Goal: Task Accomplishment & Management: Manage account settings

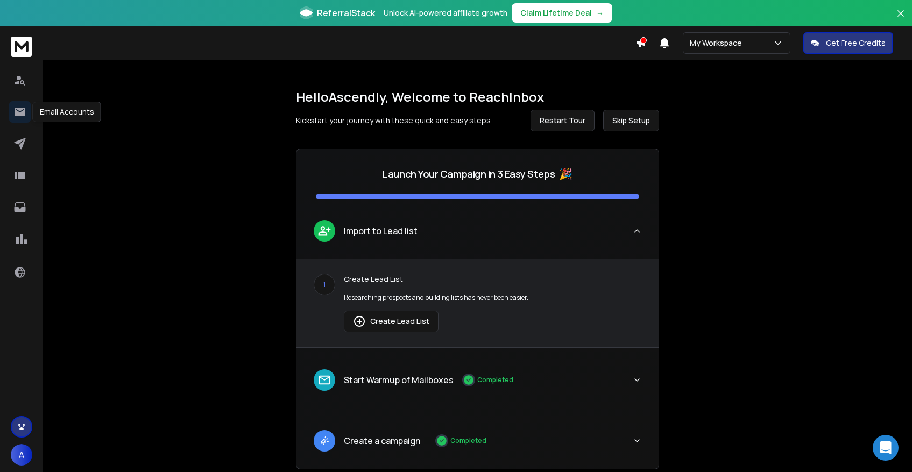
click at [18, 112] on icon at bounding box center [20, 112] width 11 height 9
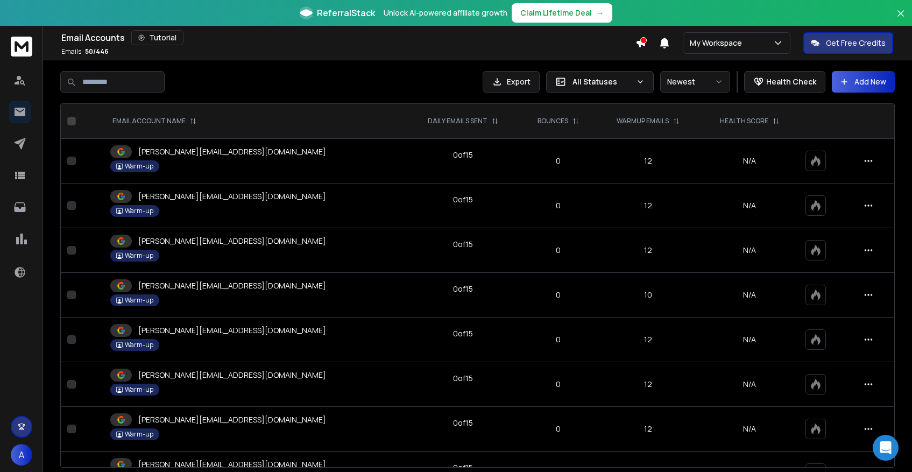
click at [773, 122] on icon at bounding box center [776, 121] width 6 height 6
click at [16, 456] on span "A" at bounding box center [22, 455] width 22 height 22
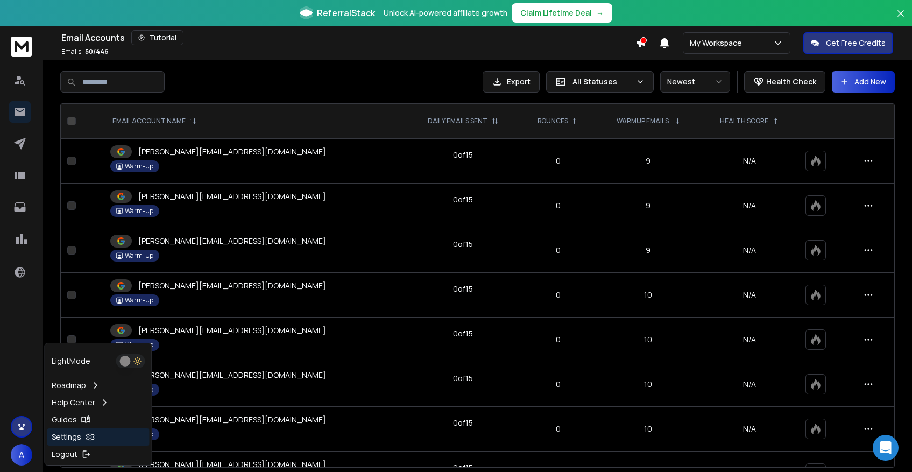
click at [61, 431] on p "Settings" at bounding box center [67, 436] width 30 height 11
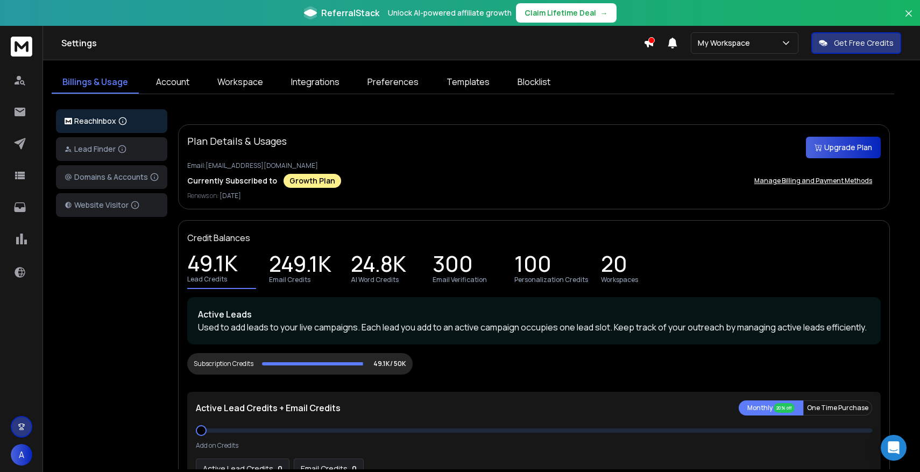
click at [166, 80] on link "Account" at bounding box center [172, 82] width 55 height 23
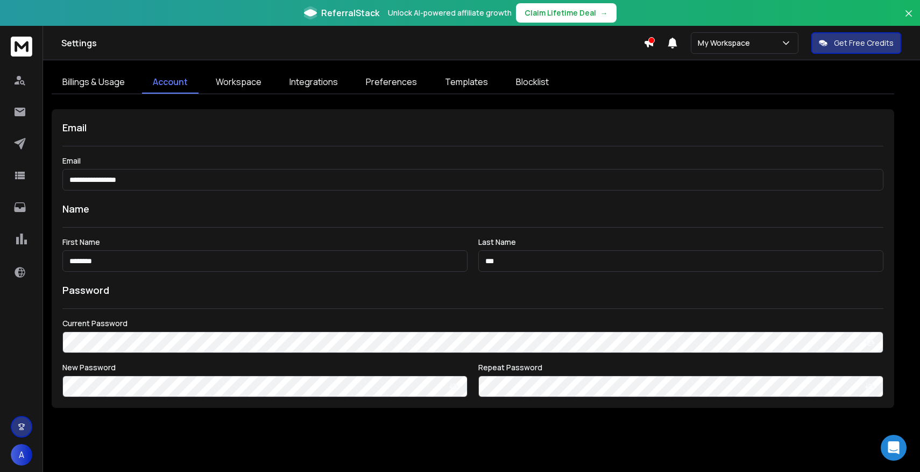
click at [239, 79] on link "Workspace" at bounding box center [238, 82] width 67 height 23
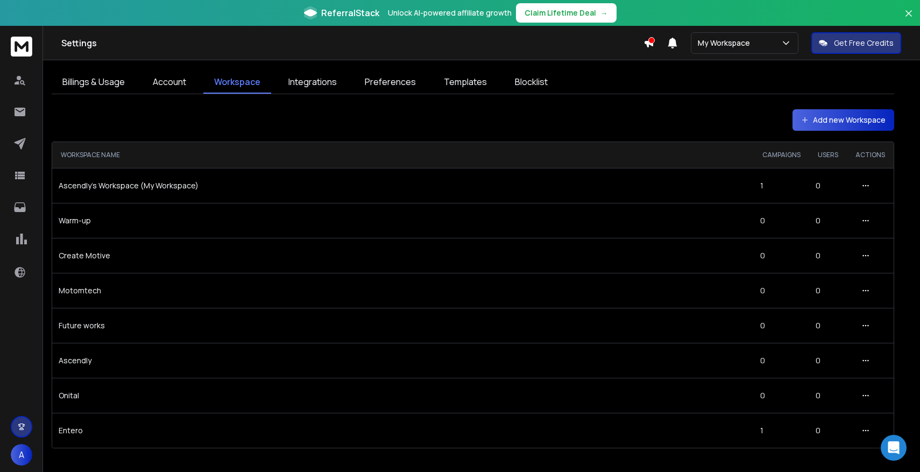
click at [305, 77] on link "Integrations" at bounding box center [313, 82] width 70 height 23
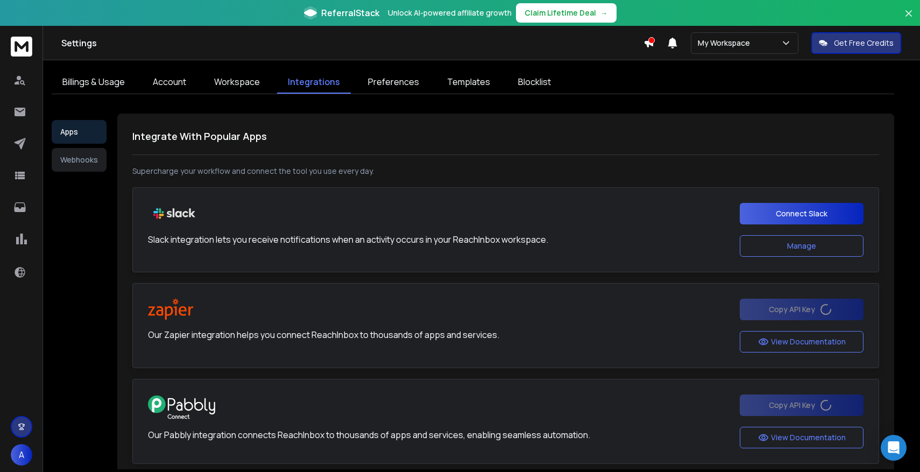
click at [407, 77] on link "Preferences" at bounding box center [393, 82] width 73 height 23
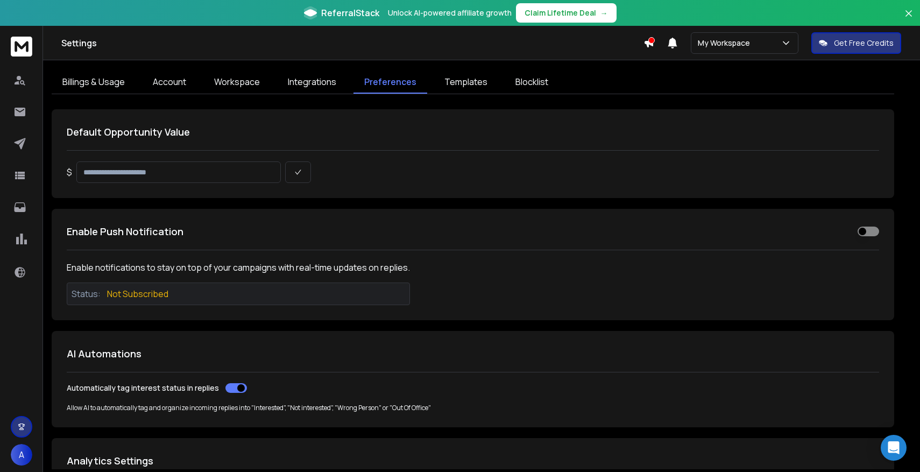
click at [468, 82] on link "Templates" at bounding box center [466, 82] width 65 height 23
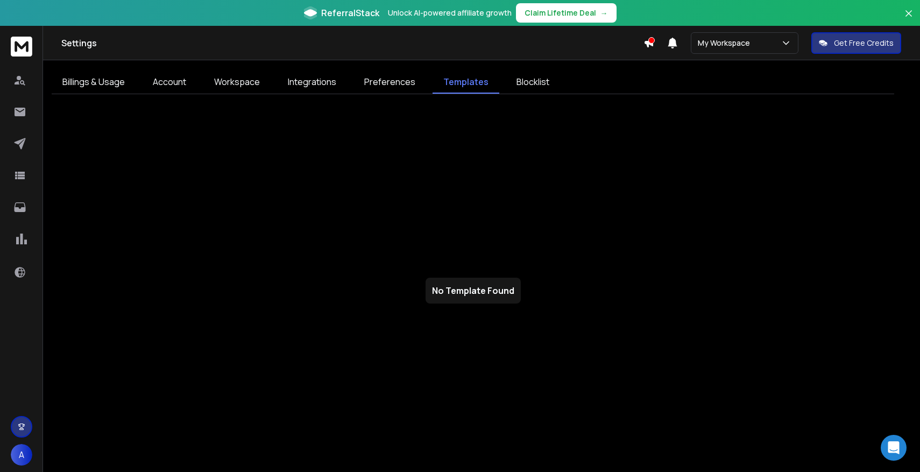
click at [523, 87] on link "Blocklist" at bounding box center [533, 82] width 54 height 23
click at [383, 77] on link "Preferences" at bounding box center [389, 82] width 73 height 23
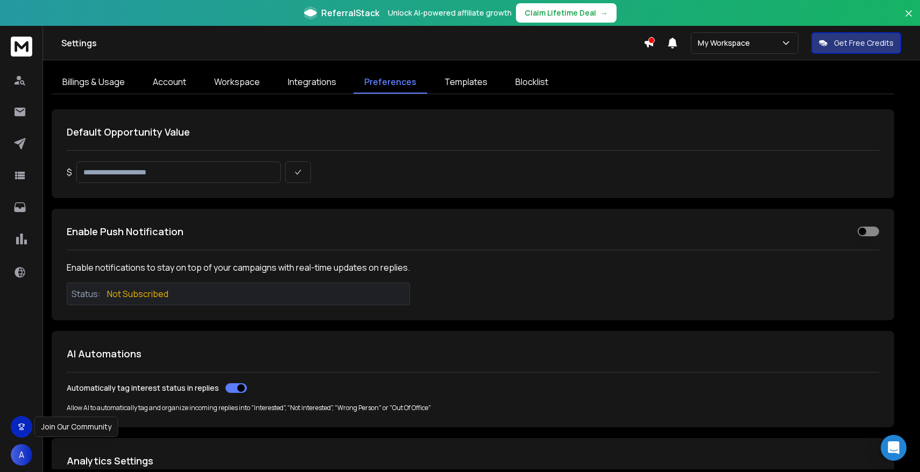
click at [18, 422] on icon at bounding box center [21, 426] width 6 height 9
click at [231, 83] on link "Workspace" at bounding box center [236, 82] width 67 height 23
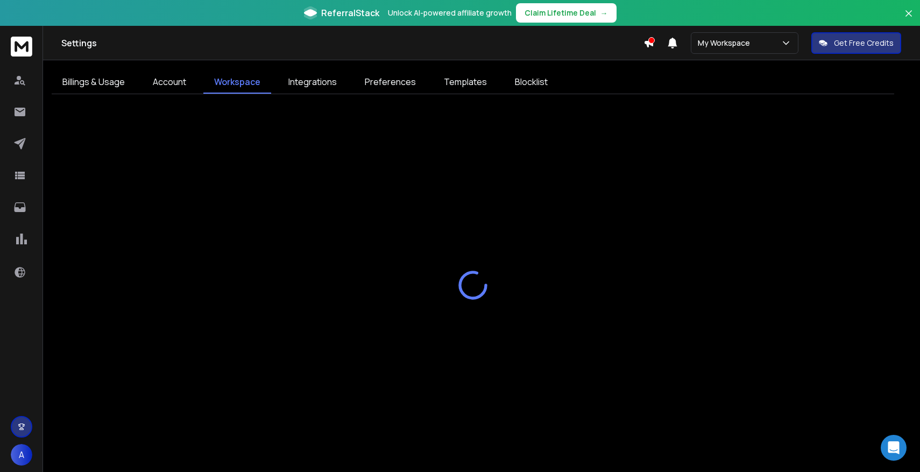
click at [98, 81] on link "Billings & Usage" at bounding box center [94, 82] width 84 height 23
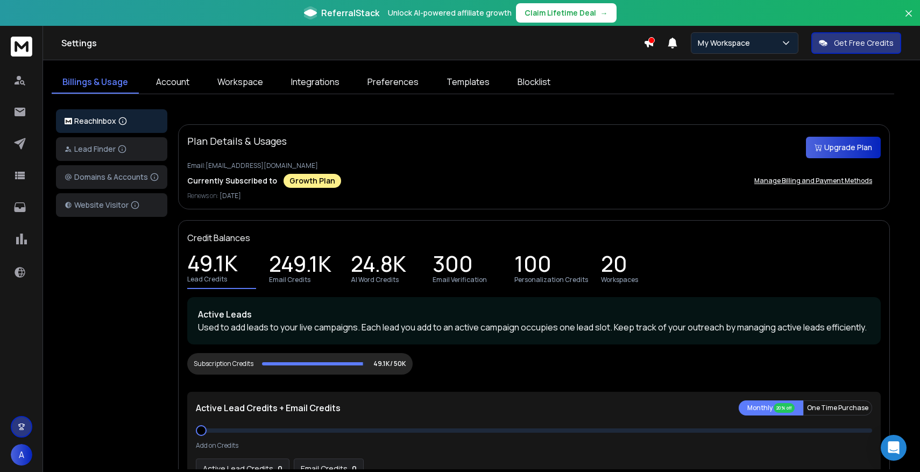
click at [746, 41] on p "My Workspace" at bounding box center [726, 43] width 56 height 11
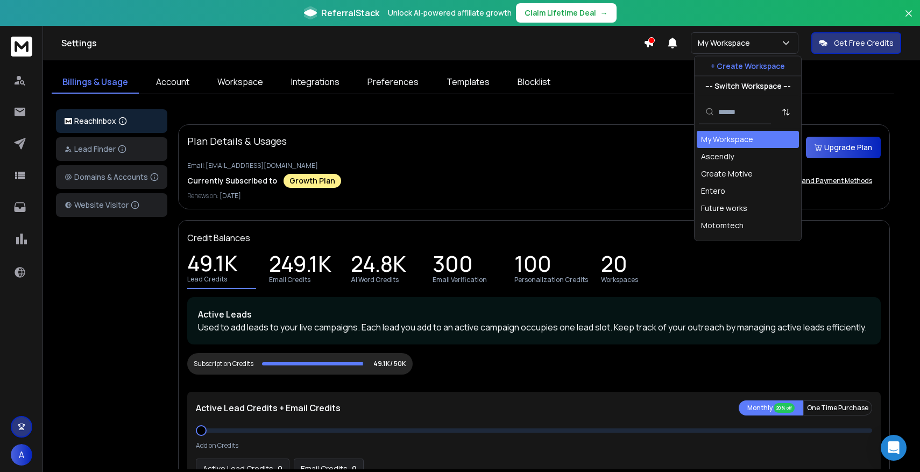
click at [316, 155] on div "Plan Details & Usages Upgrade Plan" at bounding box center [533, 147] width 693 height 28
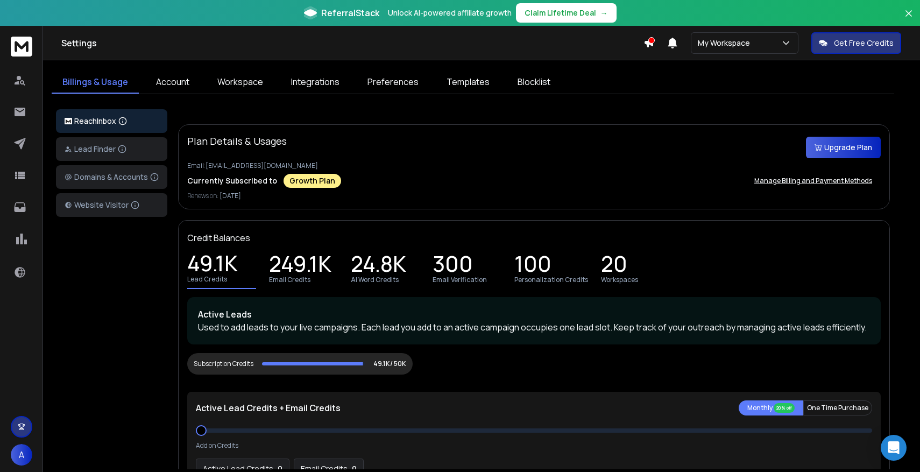
click at [315, 88] on link "Integrations" at bounding box center [315, 82] width 70 height 23
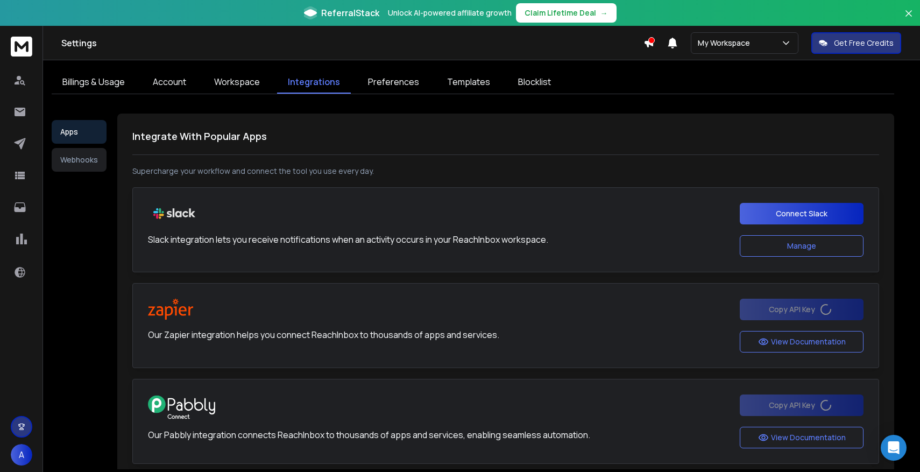
click at [178, 78] on link "Account" at bounding box center [169, 82] width 55 height 23
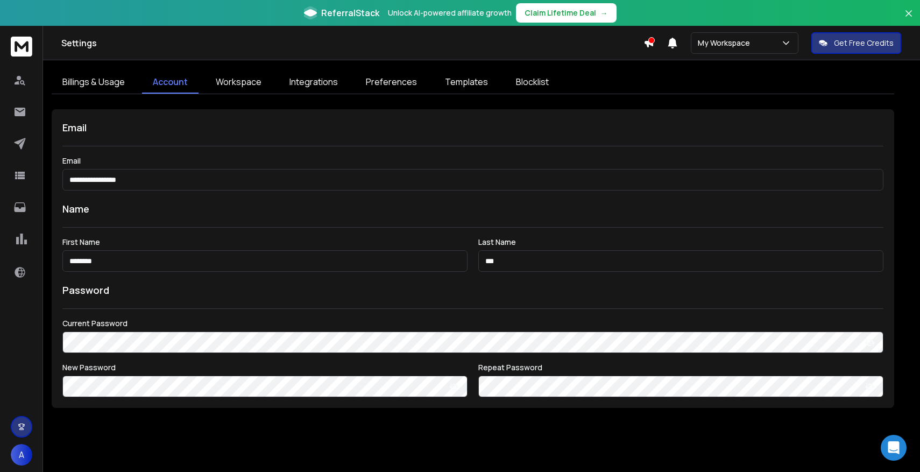
click at [77, 76] on link "Billings & Usage" at bounding box center [94, 82] width 84 height 23
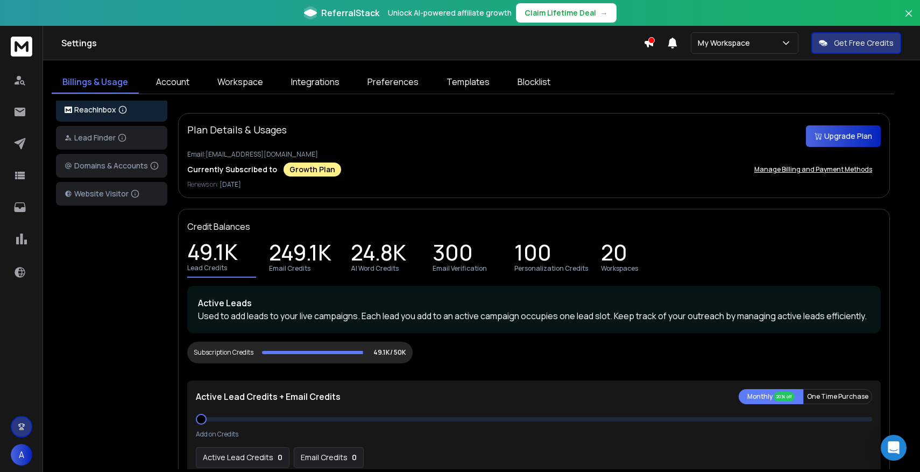
scroll to position [29, 0]
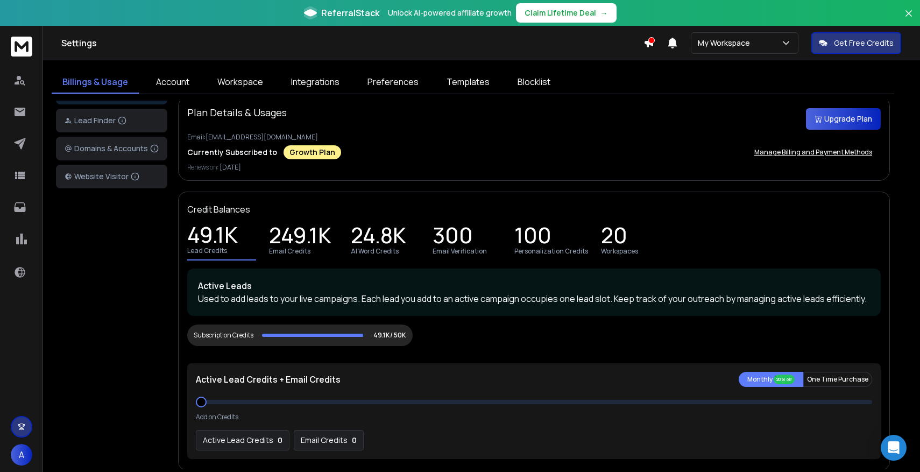
click at [796, 150] on p "Manage Billing and Payment Methods" at bounding box center [813, 152] width 118 height 9
